Goal: Task Accomplishment & Management: Manage account settings

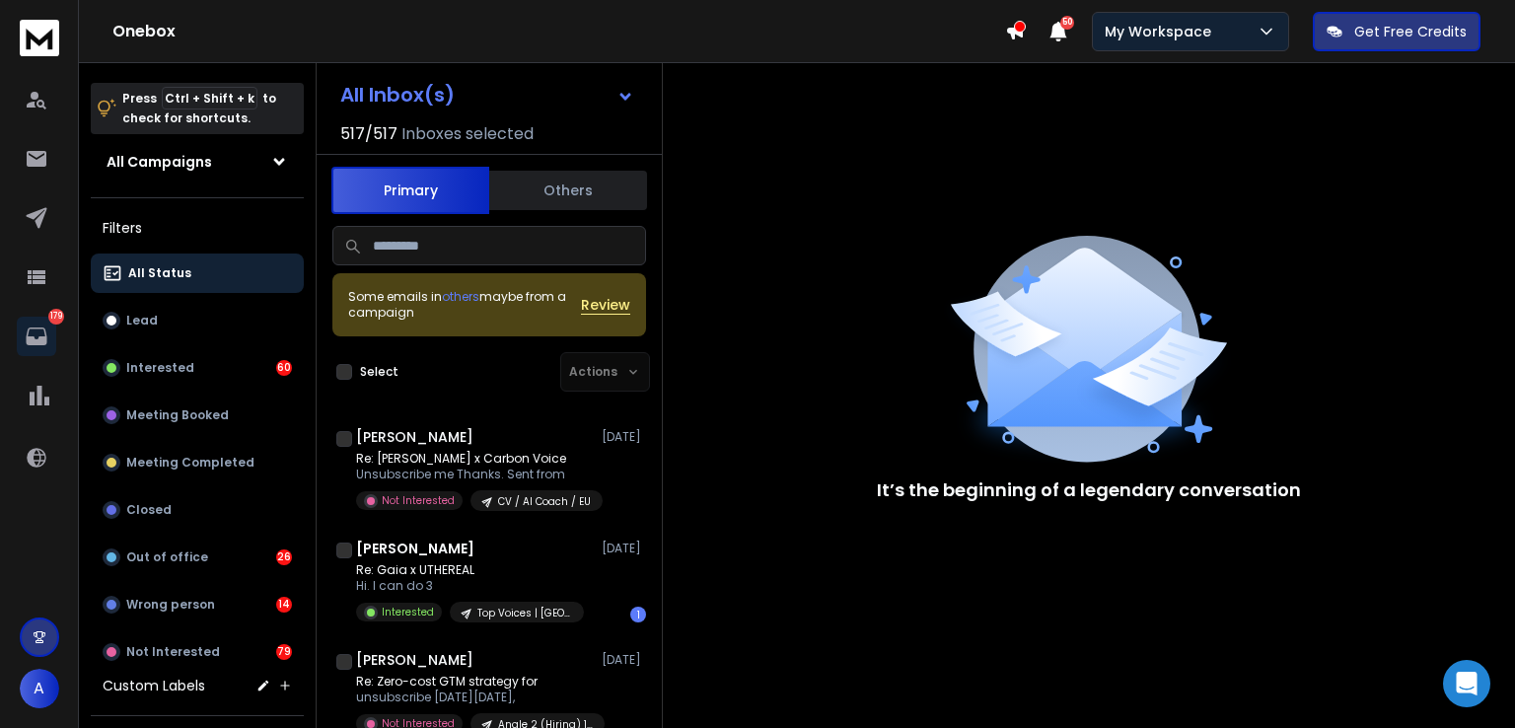
click at [1172, 40] on button "My Workspace" at bounding box center [1190, 31] width 197 height 39
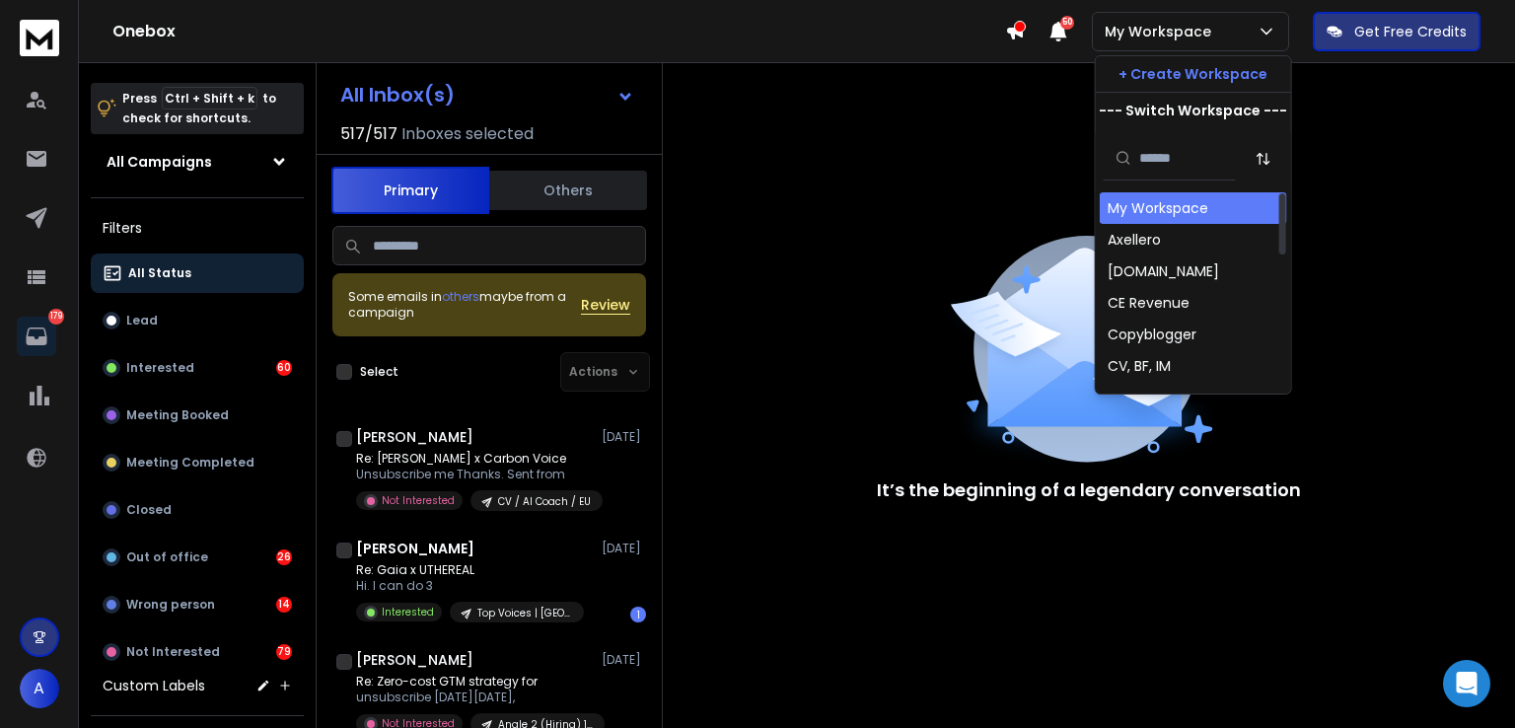
click at [1189, 201] on div "My Workspace" at bounding box center [1158, 208] width 101 height 20
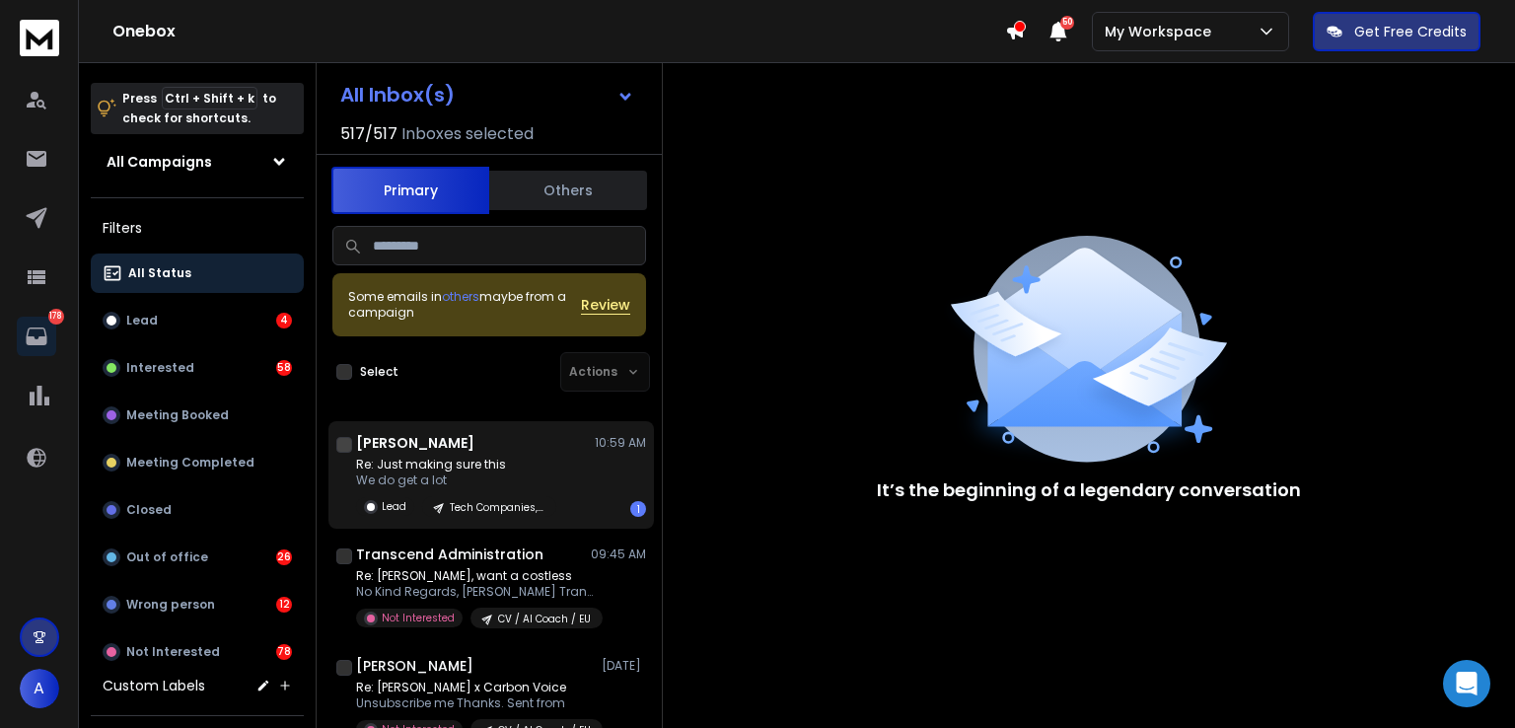
scroll to position [657, 0]
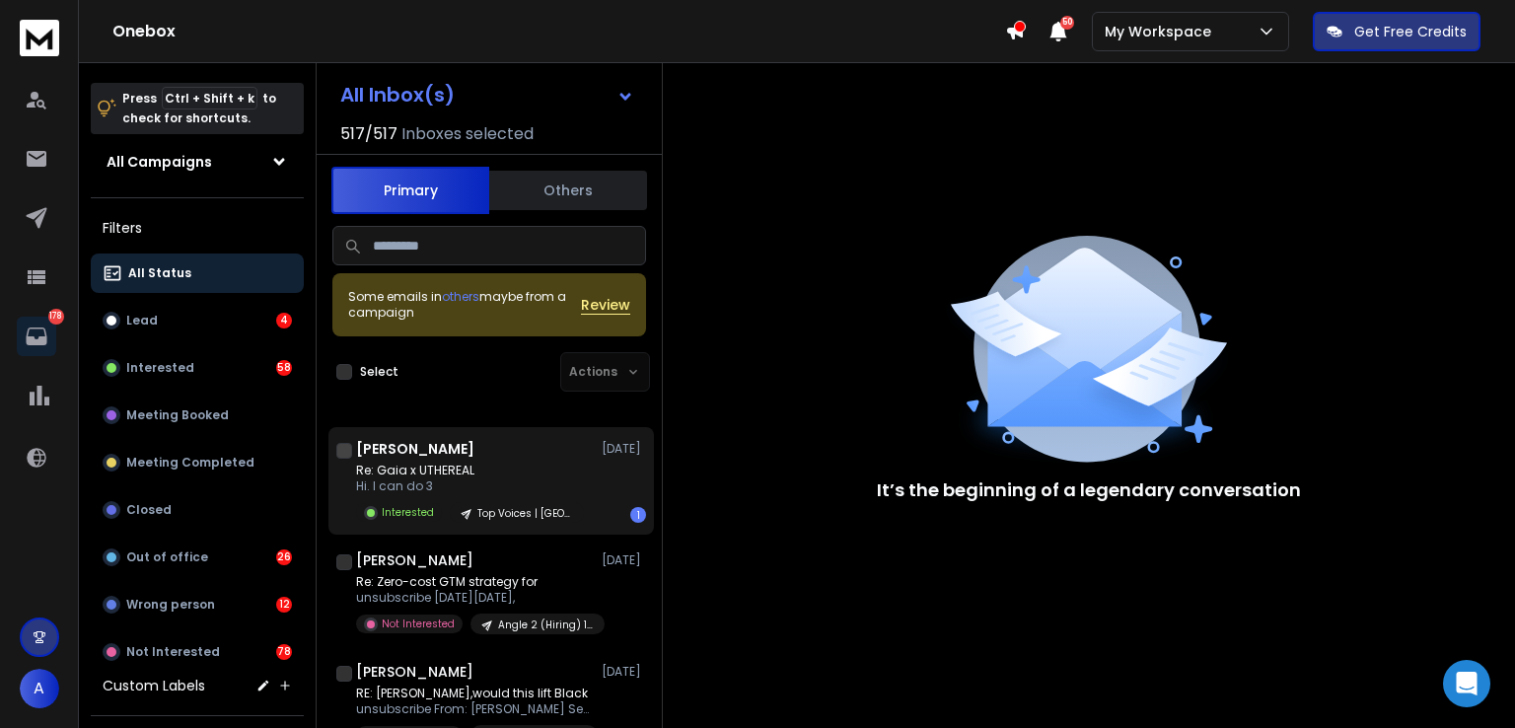
click at [483, 499] on div "Re: Gaia x UTHEREAL Hi. I can do 3 Interested Top Voices | [GEOGRAPHIC_DATA]" at bounding box center [470, 493] width 228 height 60
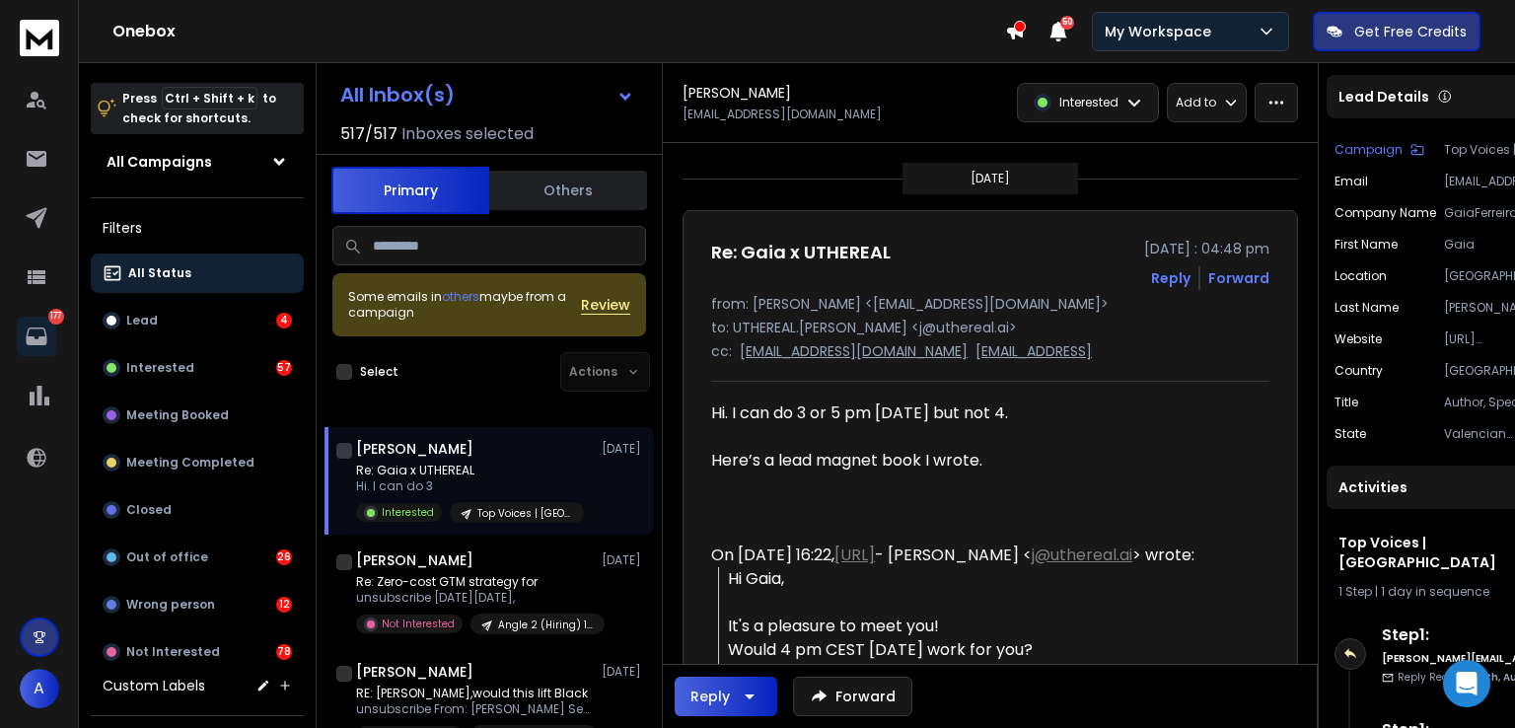
click at [1226, 34] on div "My Workspace" at bounding box center [1191, 32] width 172 height 20
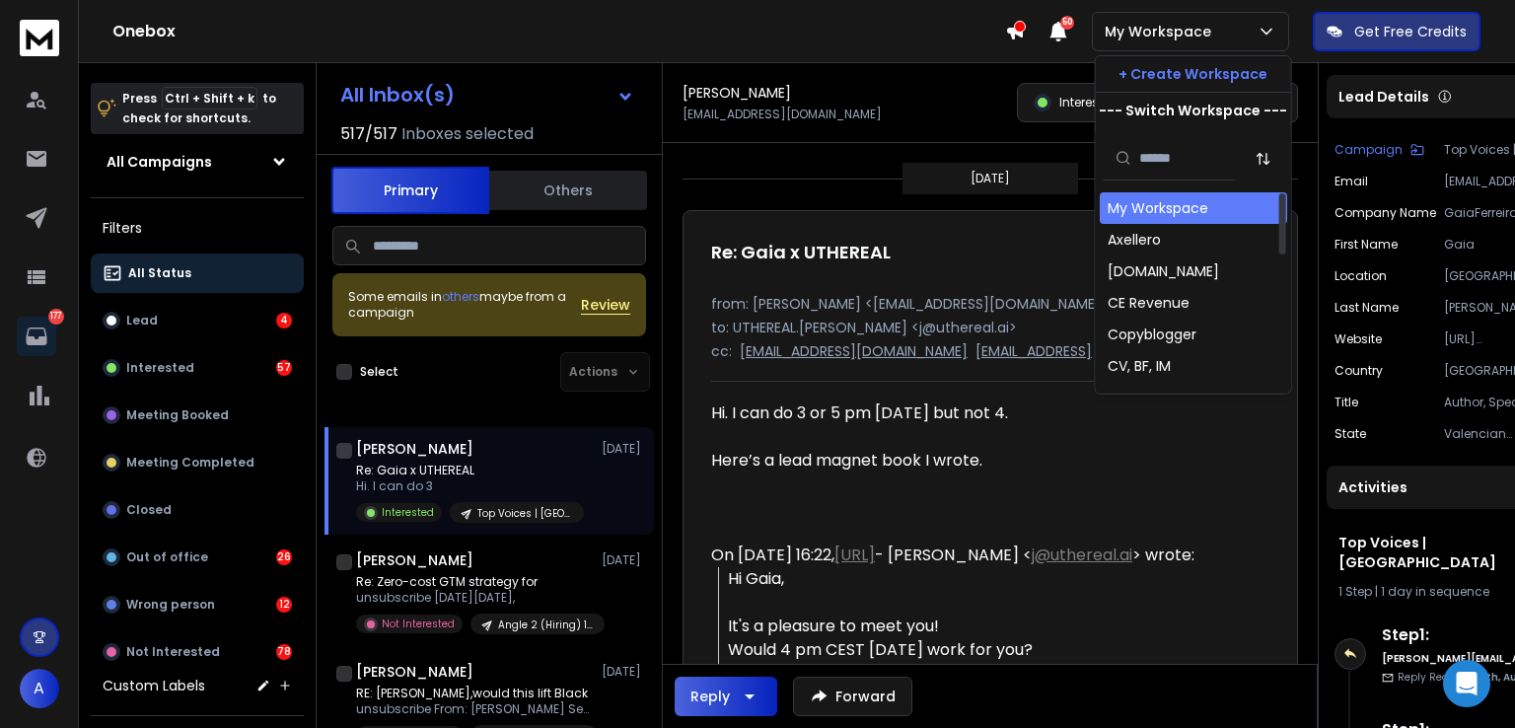
click at [1214, 198] on div "My Workspace" at bounding box center [1193, 208] width 187 height 32
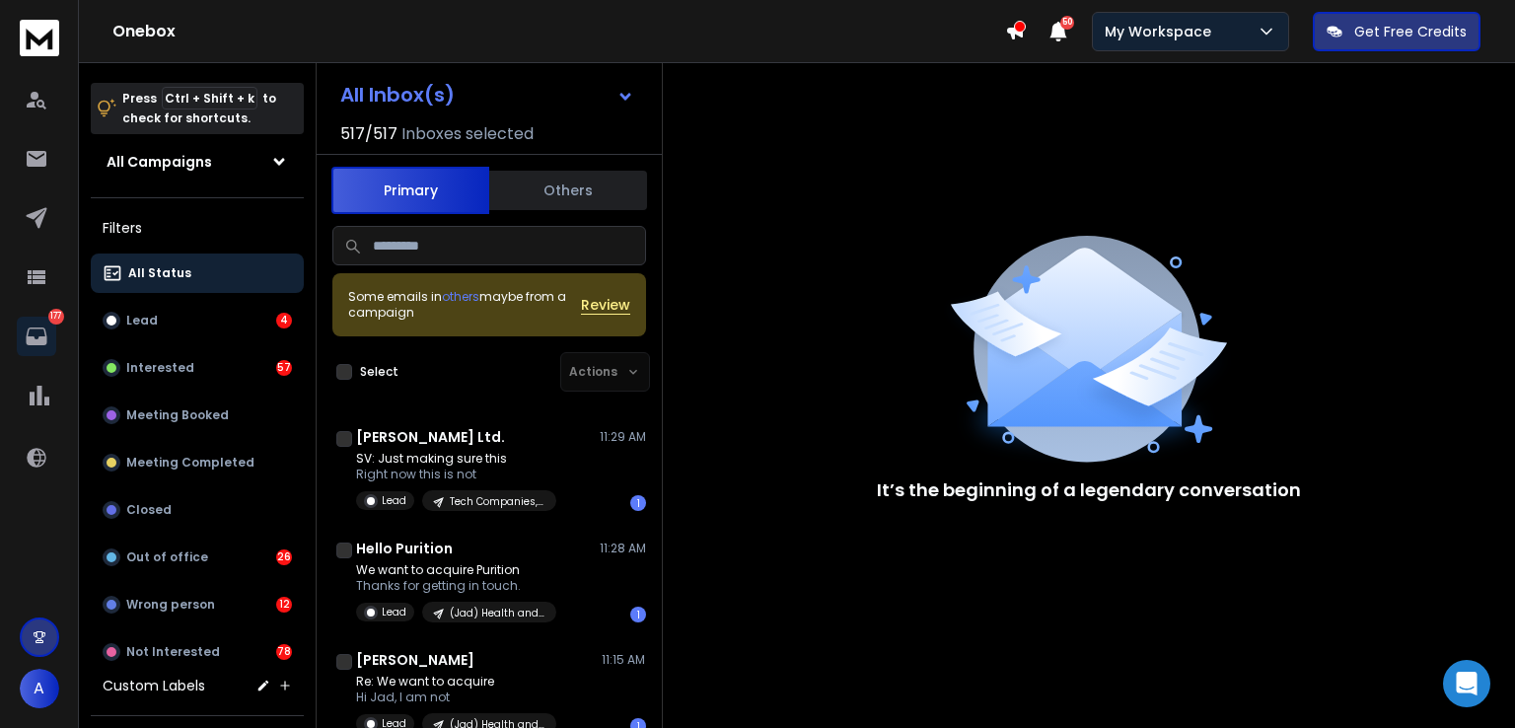
click at [1133, 33] on p "My Workspace" at bounding box center [1162, 32] width 114 height 20
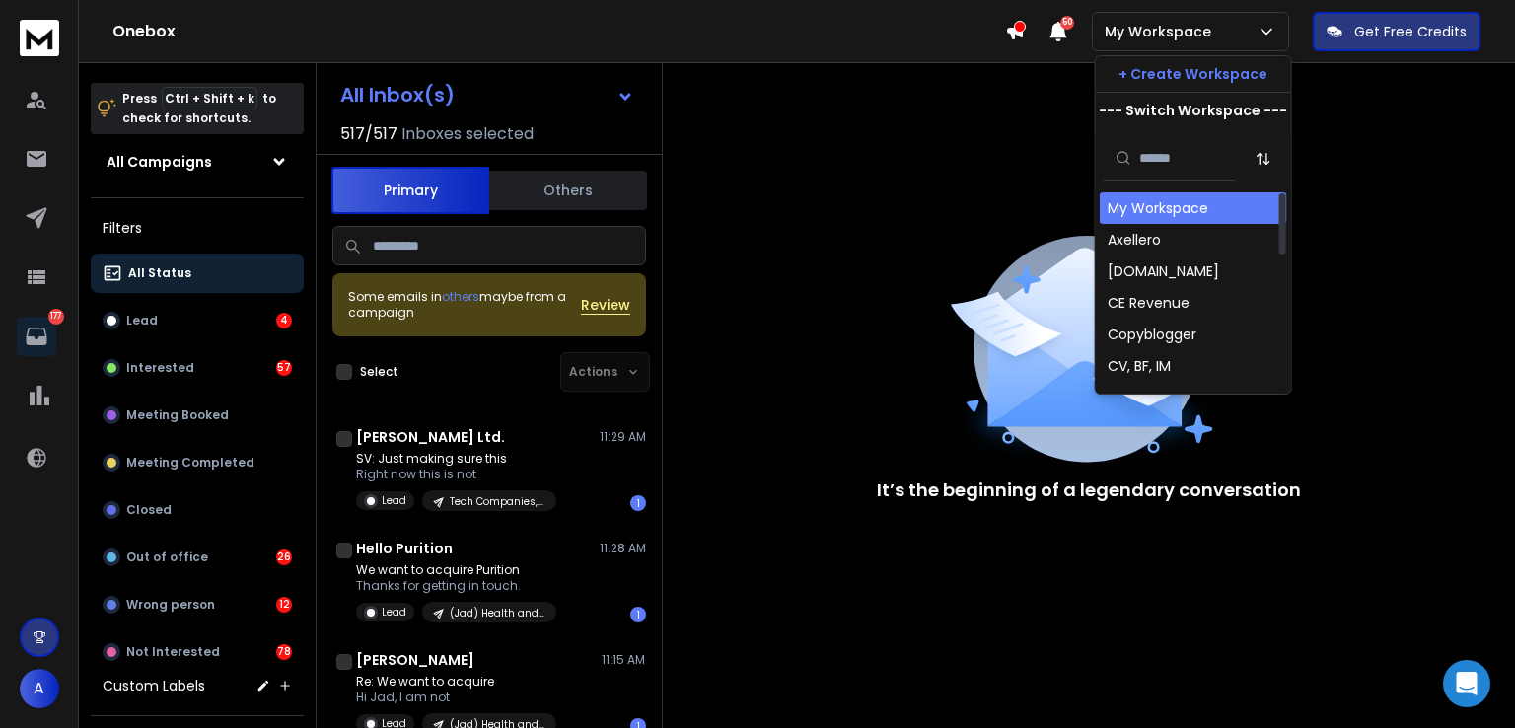
click at [1186, 198] on div "My Workspace" at bounding box center [1158, 208] width 101 height 20
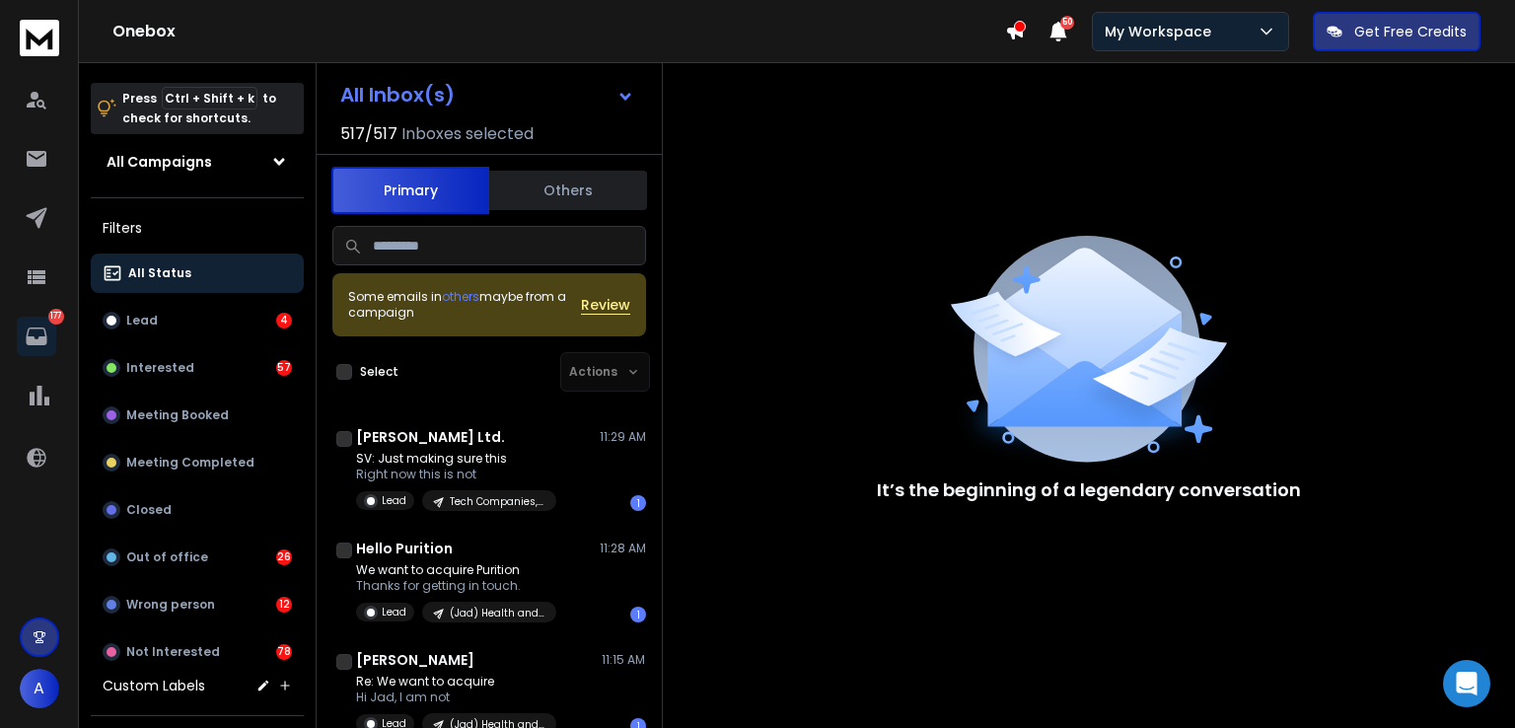
drag, startPoint x: 1189, startPoint y: 21, endPoint x: 1185, endPoint y: 48, distance: 27.9
click at [1189, 27] on p "My Workspace" at bounding box center [1162, 32] width 114 height 20
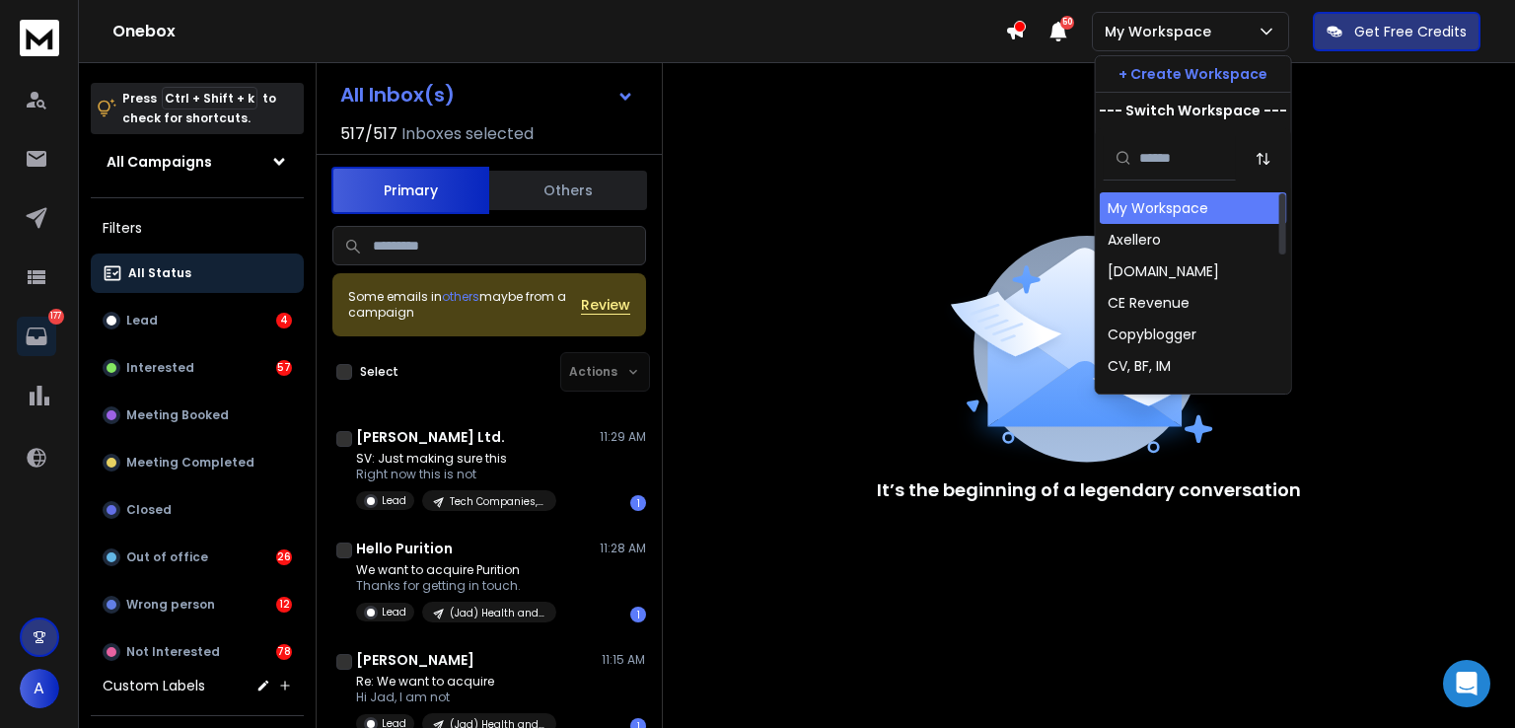
click at [1188, 230] on div "My Workspace Axellero Brons.io CE Revenue Copyblogger CV, BF, IM Cynethiq Dial …" at bounding box center [1193, 290] width 187 height 197
click at [1179, 193] on div "My Workspace" at bounding box center [1193, 208] width 187 height 32
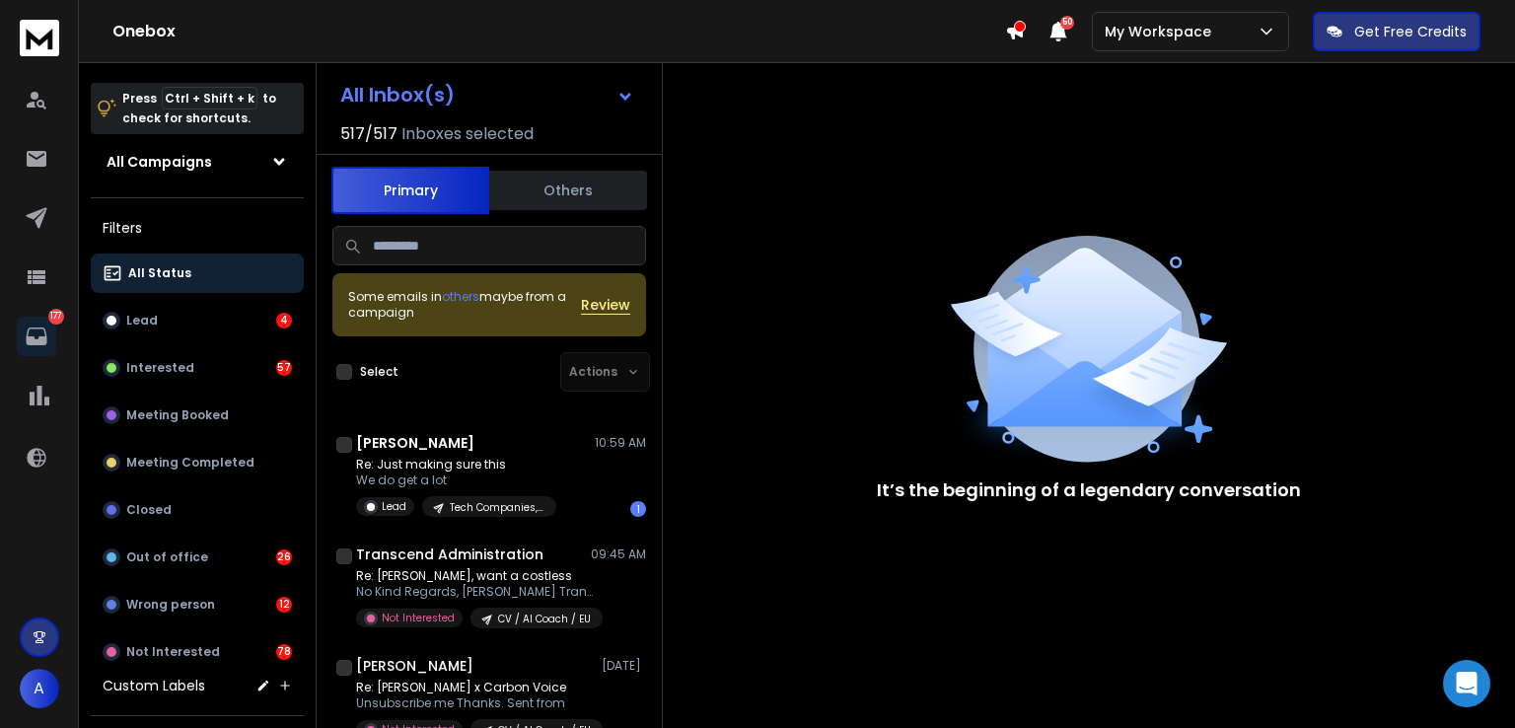
scroll to position [657, 0]
